Goal: Navigation & Orientation: Find specific page/section

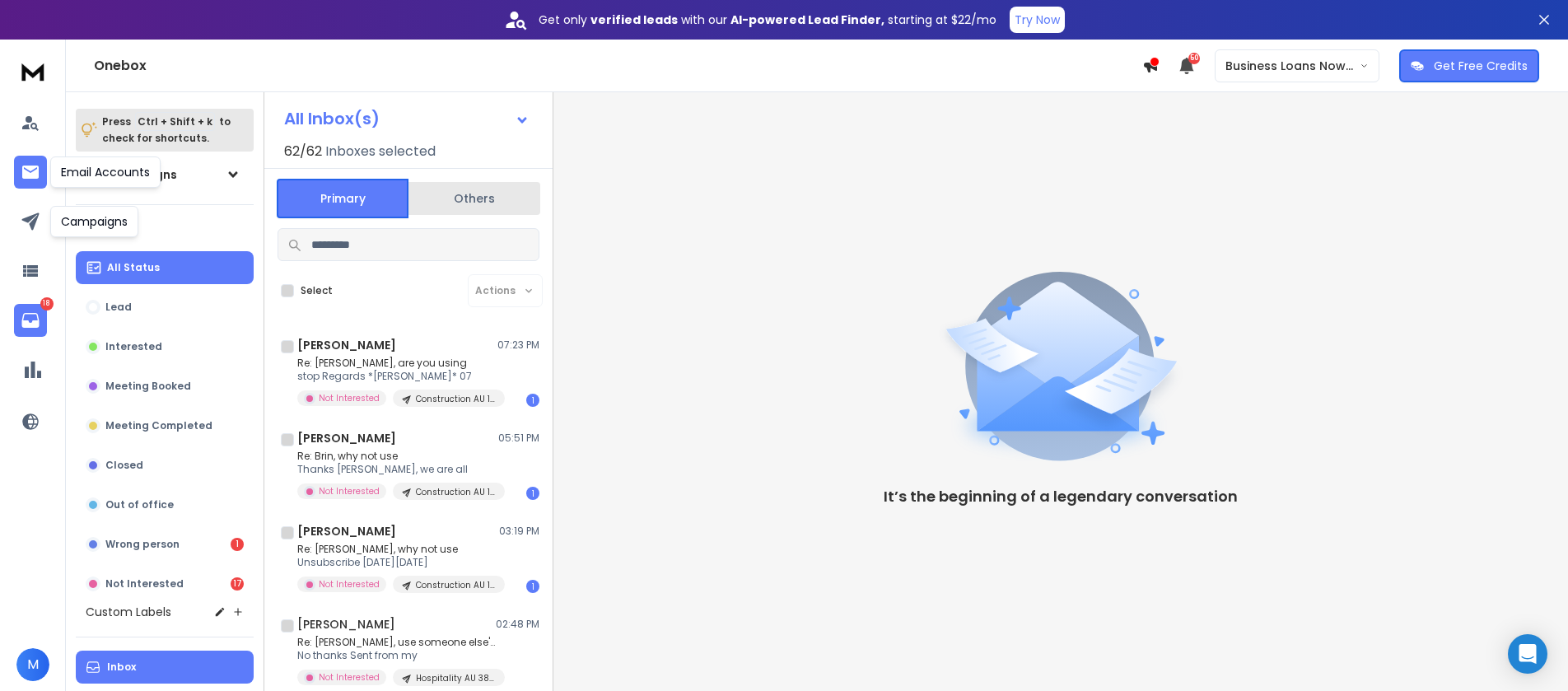
click at [32, 171] on icon at bounding box center [31, 172] width 20 height 20
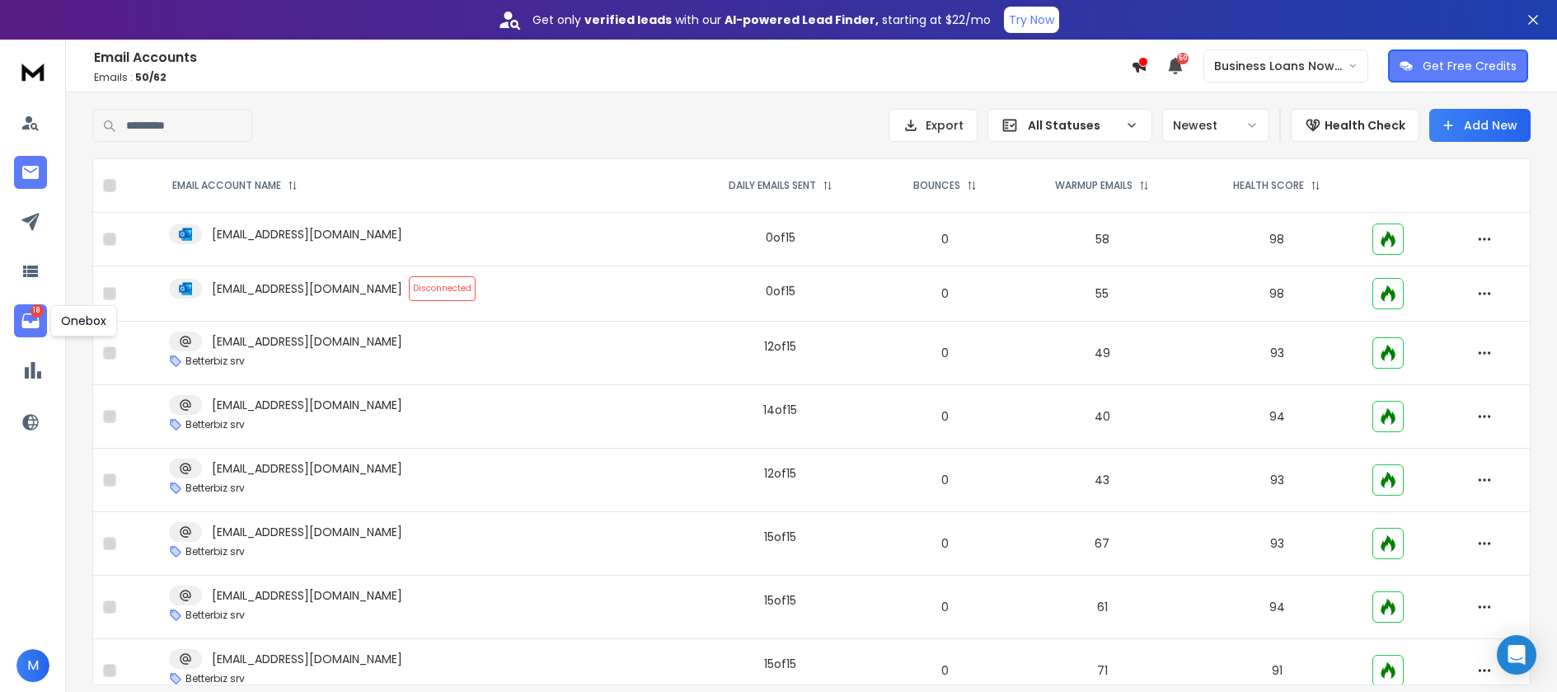
click at [28, 318] on icon at bounding box center [31, 321] width 20 height 20
